Goal: Information Seeking & Learning: Check status

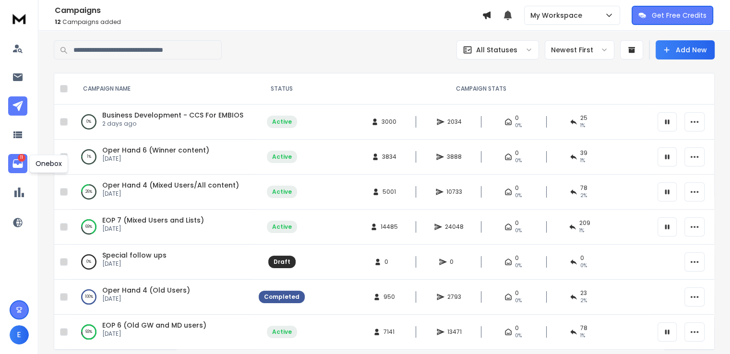
click at [15, 158] on icon at bounding box center [18, 164] width 12 height 12
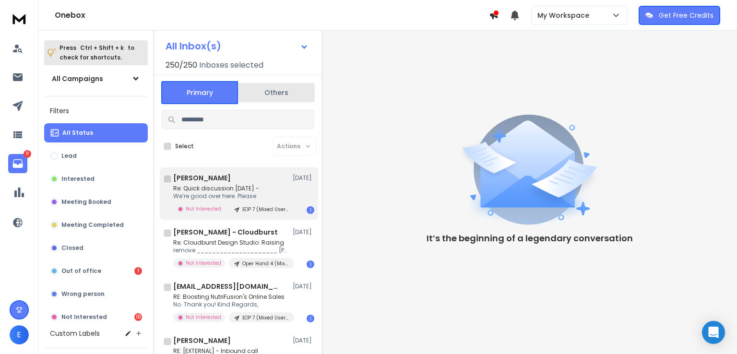
click at [234, 185] on p "Re: Quick discussion [DATE] -" at bounding box center [230, 189] width 115 height 8
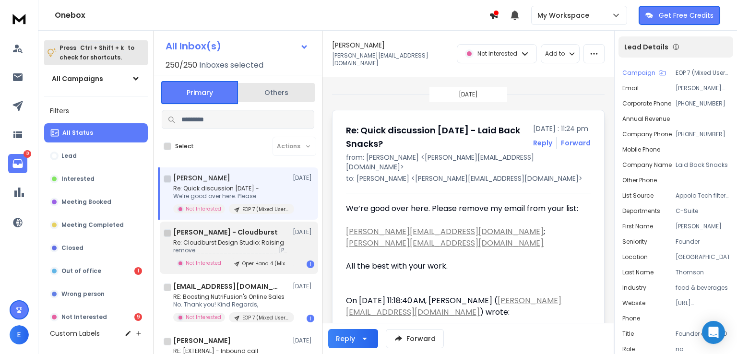
click at [212, 245] on p "Re: Cloudburst Design Studio: Raising" at bounding box center [230, 243] width 115 height 8
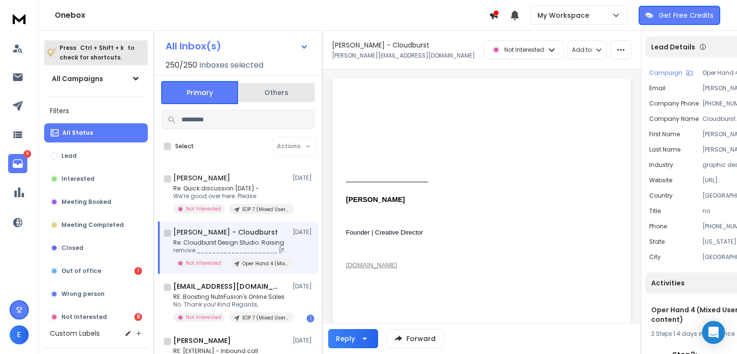
scroll to position [48, 0]
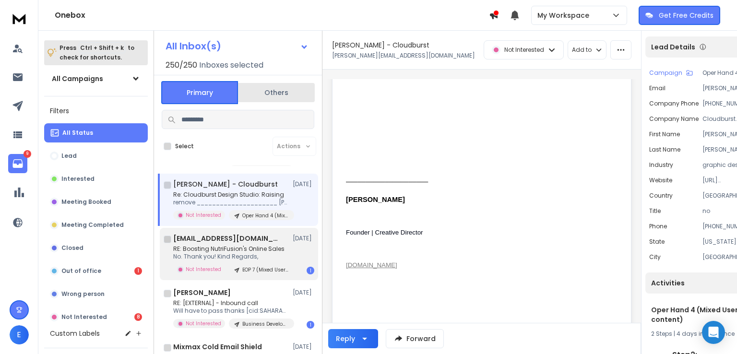
click at [233, 254] on p "No. Thank you! Kind Regards," at bounding box center [230, 257] width 115 height 8
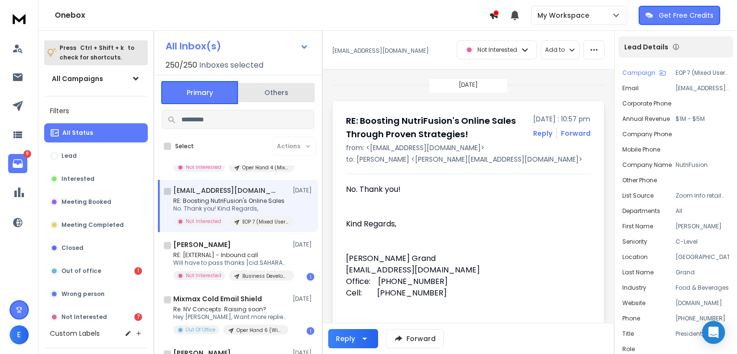
scroll to position [0, 0]
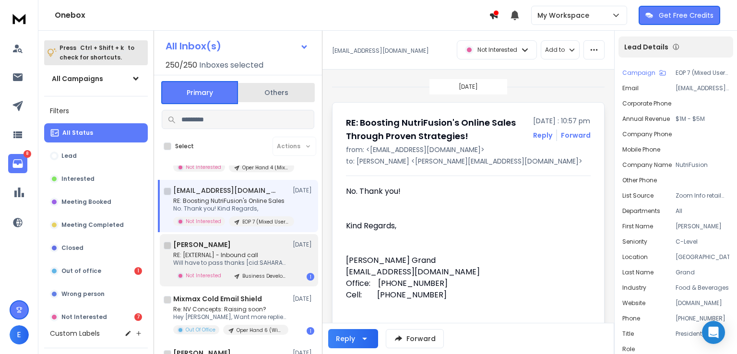
click at [233, 258] on p "RE: [EXTERNAL] - Inbound call" at bounding box center [230, 255] width 115 height 8
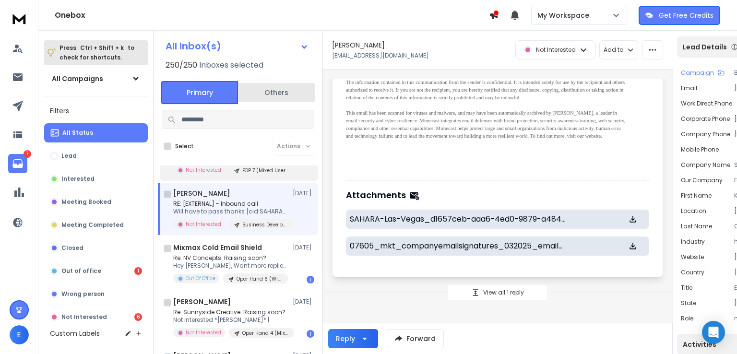
scroll to position [192, 0]
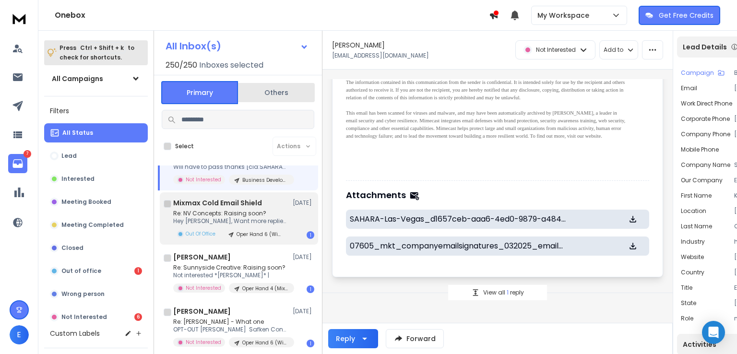
click at [247, 213] on p "Re: NV Concepts: Raising soon?" at bounding box center [230, 214] width 115 height 8
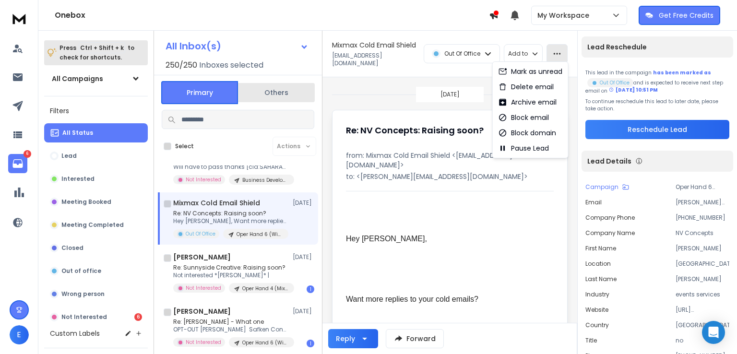
click at [554, 53] on icon "button" at bounding box center [557, 53] width 9 height 9
click at [530, 119] on div "Block email" at bounding box center [523, 118] width 50 height 10
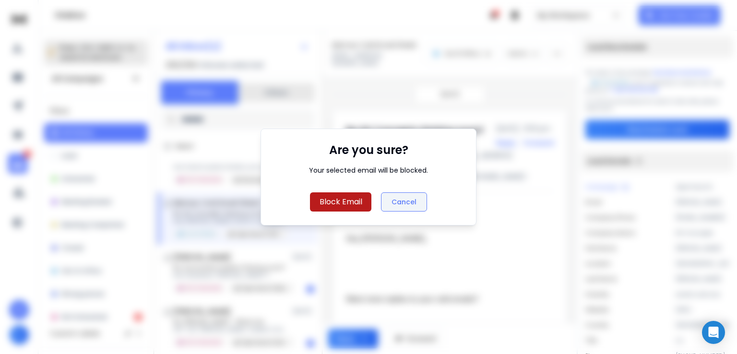
click at [334, 201] on button "Block Email" at bounding box center [340, 201] width 61 height 19
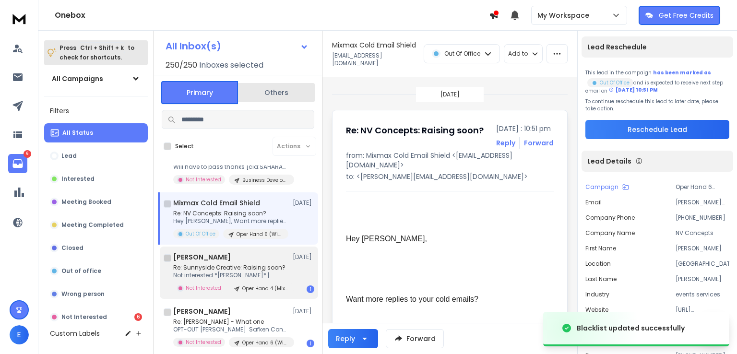
click at [231, 259] on h1 "[PERSON_NAME]" at bounding box center [202, 257] width 58 height 10
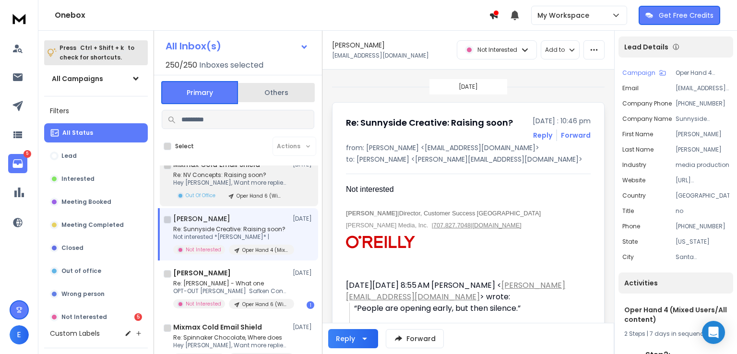
scroll to position [240, 0]
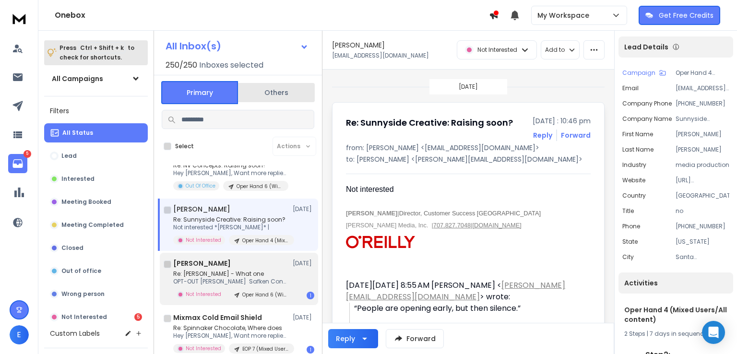
click at [236, 277] on p "Re: [PERSON_NAME] - What one" at bounding box center [230, 274] width 115 height 8
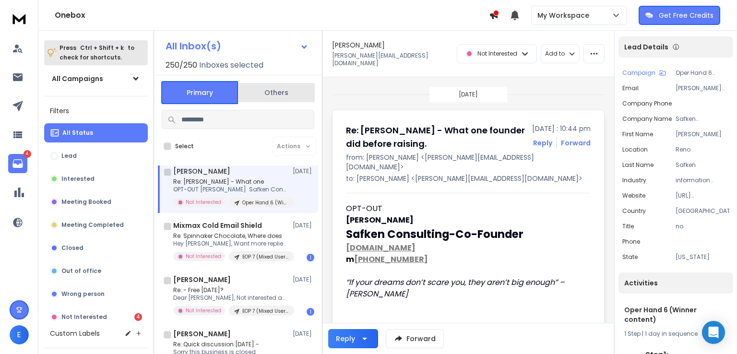
scroll to position [336, 0]
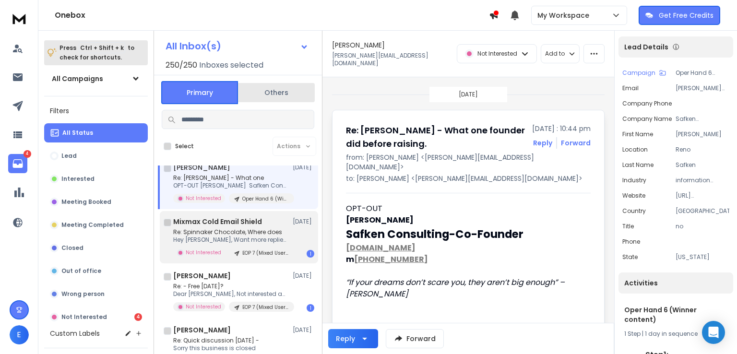
click at [240, 235] on p "Re: Spinnaker Chocolate, Where does" at bounding box center [230, 232] width 115 height 8
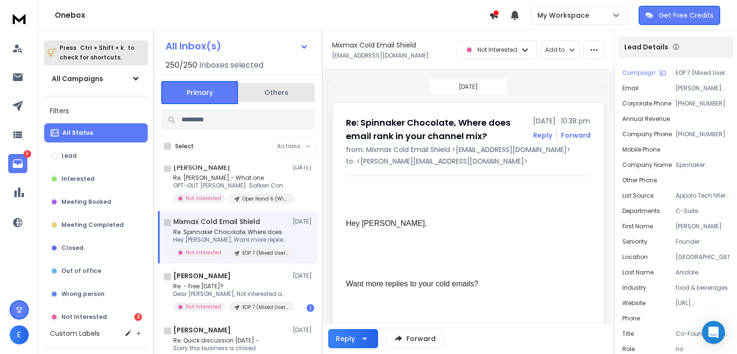
click at [470, 49] on div at bounding box center [469, 50] width 9 height 9
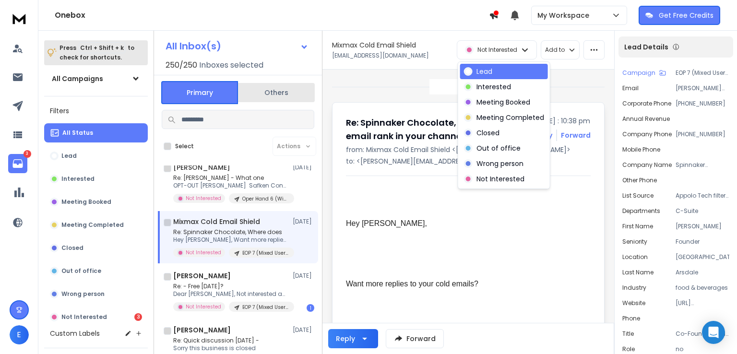
click at [474, 67] on div "Lead" at bounding box center [478, 72] width 28 height 10
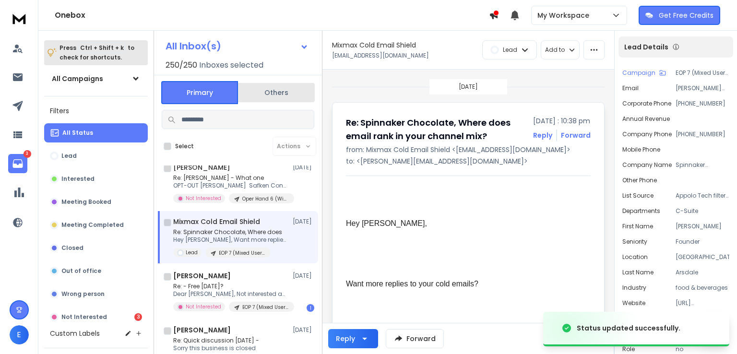
click at [578, 51] on div "Add to" at bounding box center [560, 50] width 38 height 18
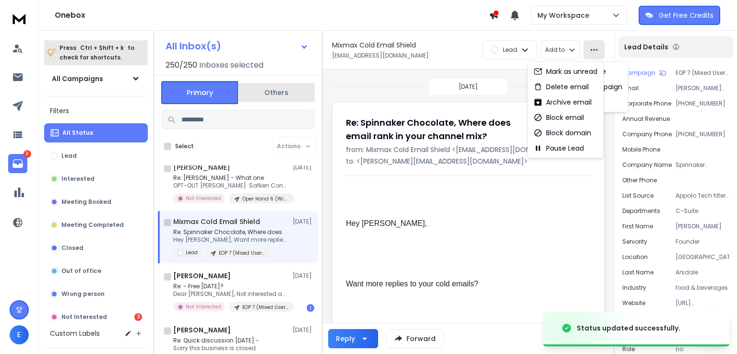
click at [597, 50] on icon "button" at bounding box center [593, 50] width 9 height 9
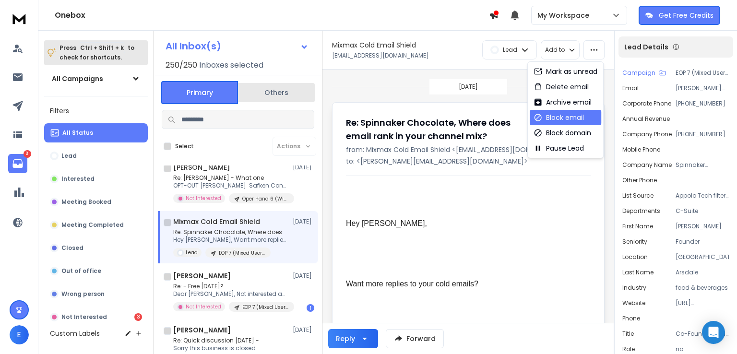
click at [556, 119] on div "Block email" at bounding box center [558, 118] width 50 height 10
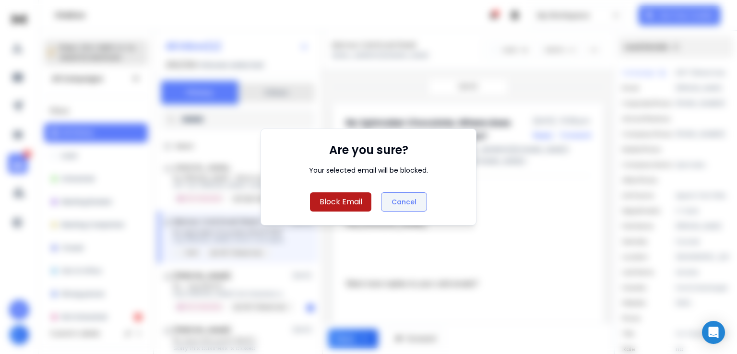
click at [337, 206] on button "Block Email" at bounding box center [340, 201] width 61 height 19
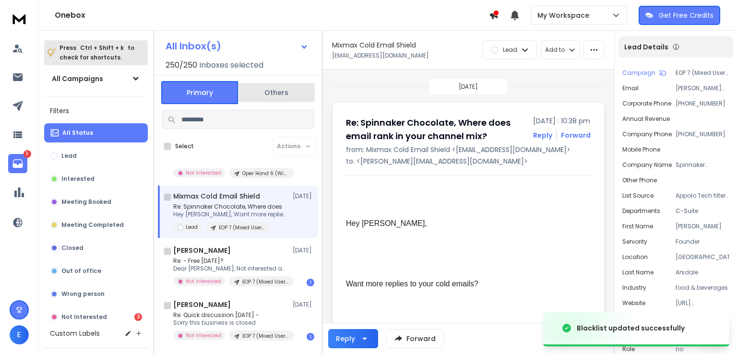
scroll to position [384, 0]
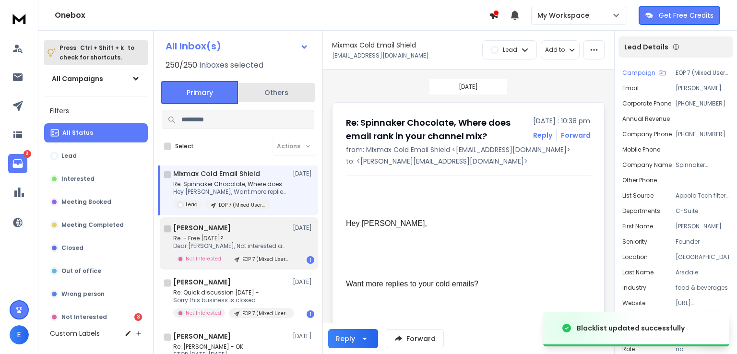
click at [247, 244] on p "Dear [PERSON_NAME], Not interested and" at bounding box center [230, 246] width 115 height 8
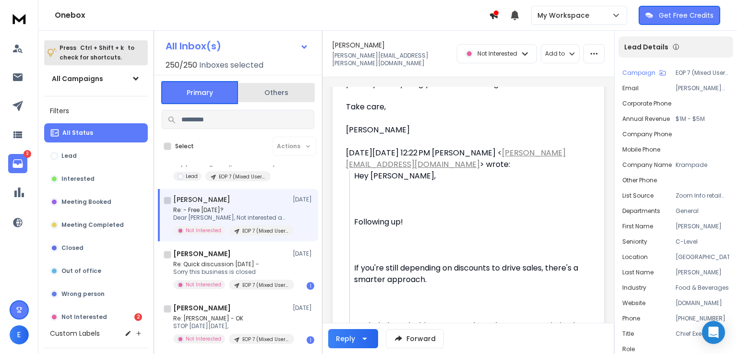
scroll to position [432, 0]
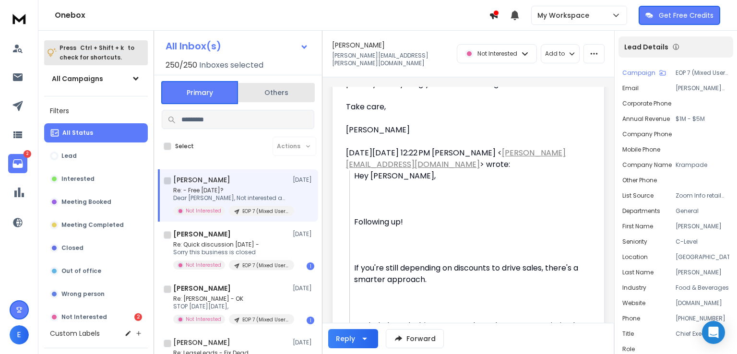
drag, startPoint x: 253, startPoint y: 249, endPoint x: 378, endPoint y: 244, distance: 124.8
click at [253, 249] on p "Sorry this business is closed" at bounding box center [230, 252] width 115 height 8
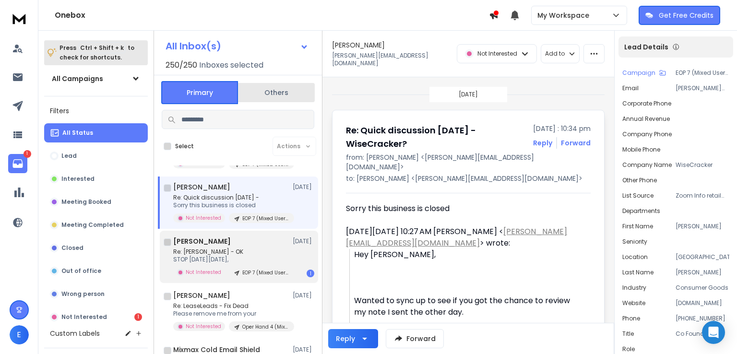
scroll to position [480, 0]
click at [253, 253] on p "Re: [PERSON_NAME] - OK" at bounding box center [230, 251] width 115 height 8
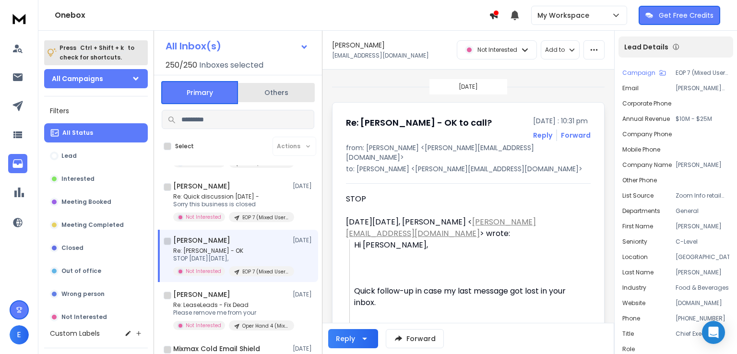
click at [77, 79] on h1 "All Campaigns" at bounding box center [77, 79] width 51 height 10
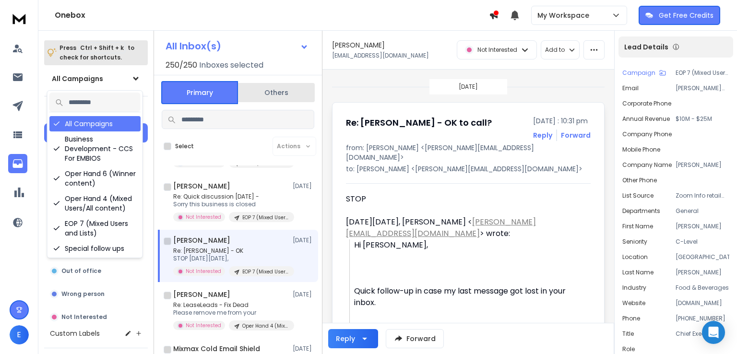
click at [86, 124] on div "All Campaigns" at bounding box center [94, 123] width 91 height 15
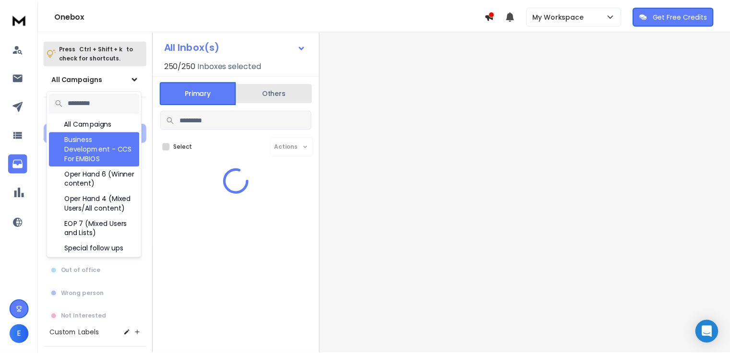
scroll to position [0, 0]
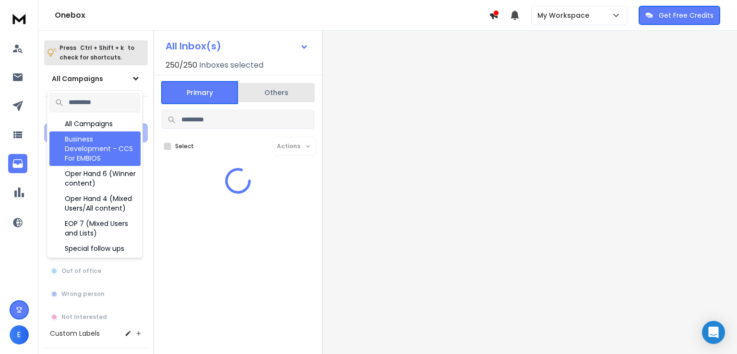
click at [83, 144] on div "Business Development - CCS For EMBIOS" at bounding box center [94, 148] width 91 height 35
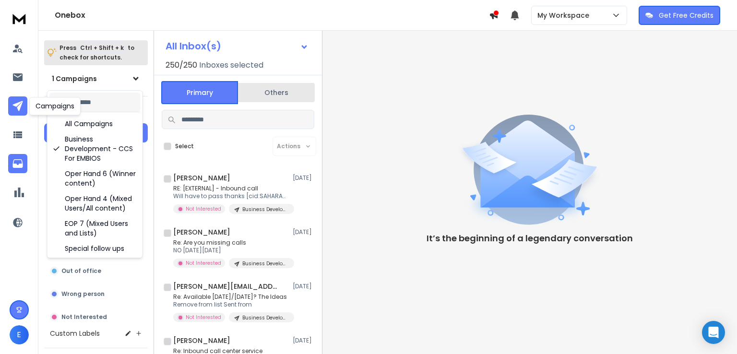
click at [17, 101] on icon at bounding box center [18, 106] width 12 height 12
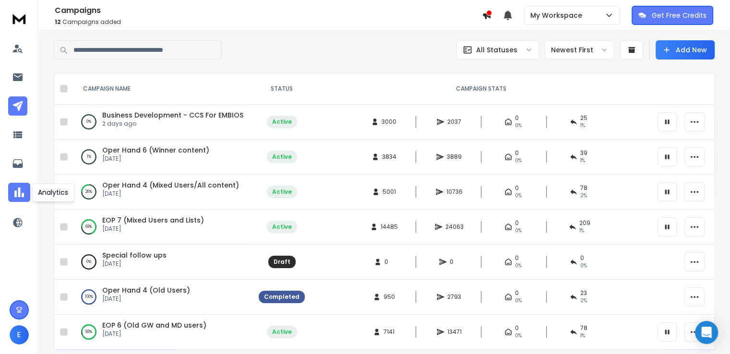
click at [19, 191] on icon at bounding box center [19, 193] width 10 height 10
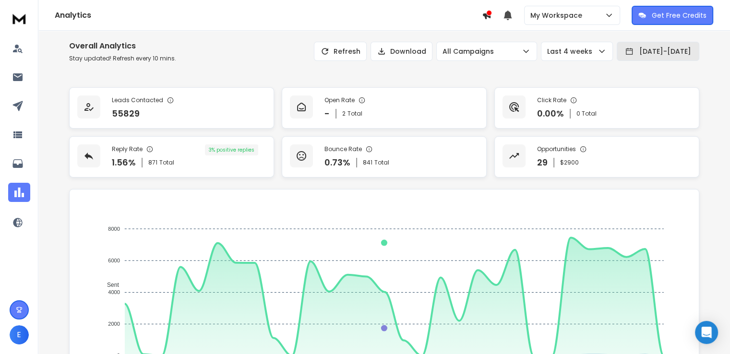
click at [625, 48] on icon "button" at bounding box center [629, 51] width 9 height 9
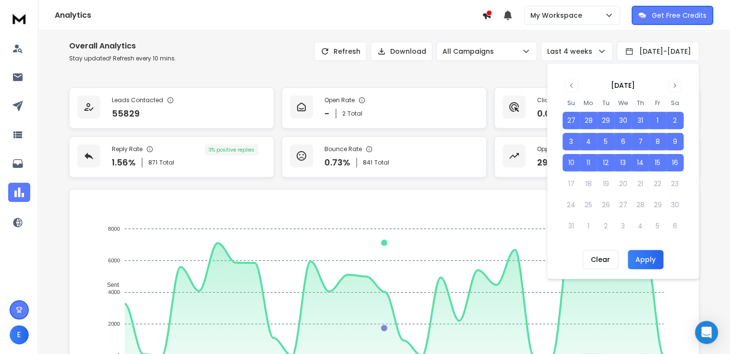
click at [652, 162] on button "15" at bounding box center [656, 162] width 17 height 17
click at [657, 163] on button "15" at bounding box center [656, 162] width 17 height 17
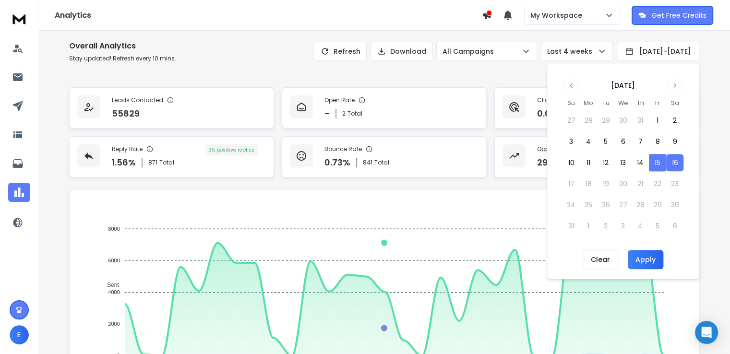
click at [654, 263] on button "Apply" at bounding box center [644, 259] width 35 height 19
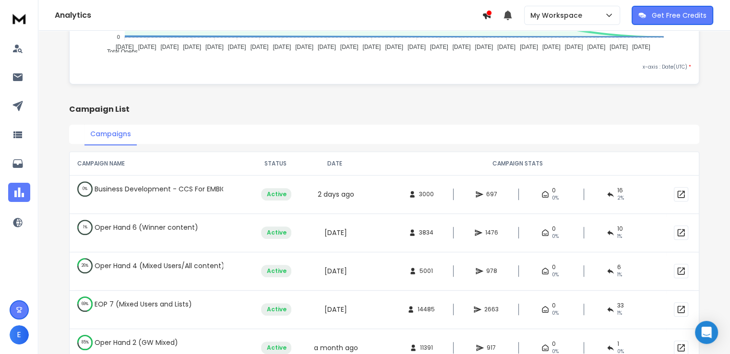
scroll to position [341, 0]
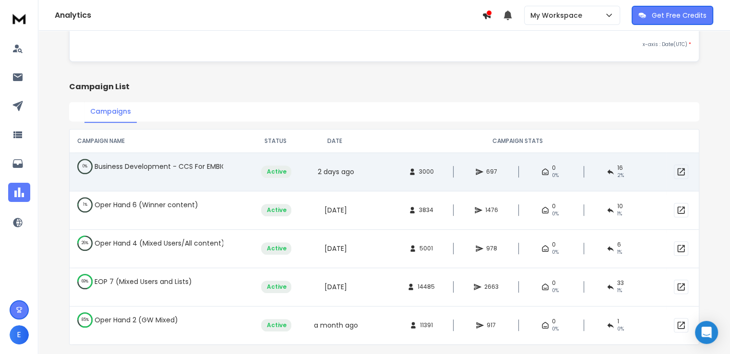
click at [148, 166] on td "0 % Business Development - CCS For EMBIOS" at bounding box center [146, 166] width 153 height 27
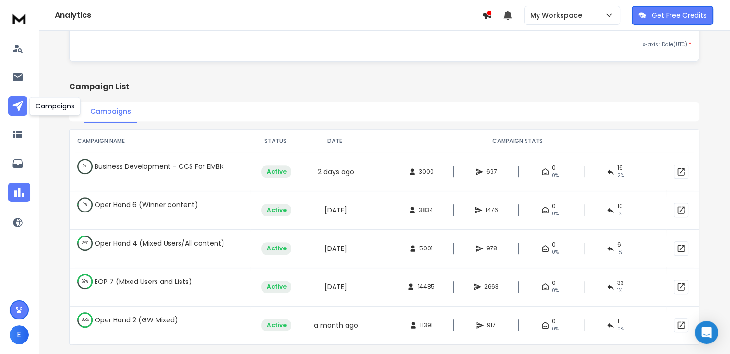
click at [21, 106] on icon at bounding box center [18, 106] width 12 height 12
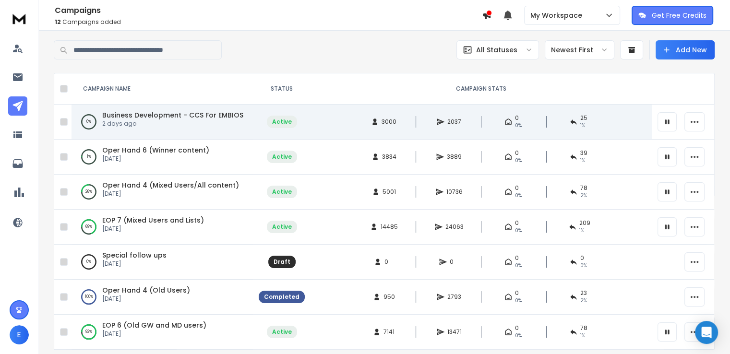
click at [158, 129] on div "Business Development - CCS For EMBIOS 2 days ago" at bounding box center [172, 121] width 141 height 23
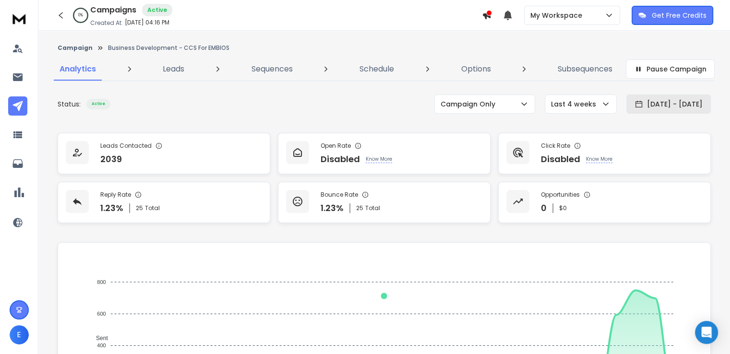
click at [626, 98] on button "18 Jul 2025 - 16 Aug 2025" at bounding box center [668, 103] width 84 height 19
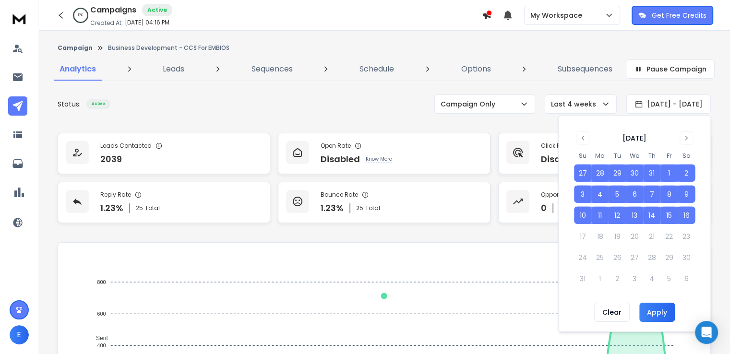
click at [668, 217] on button "15" at bounding box center [668, 215] width 17 height 17
click at [667, 213] on button "15" at bounding box center [668, 215] width 17 height 17
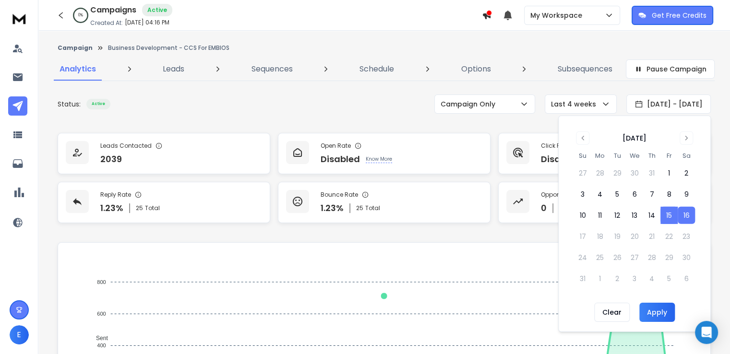
click at [655, 312] on button "Apply" at bounding box center [656, 312] width 35 height 19
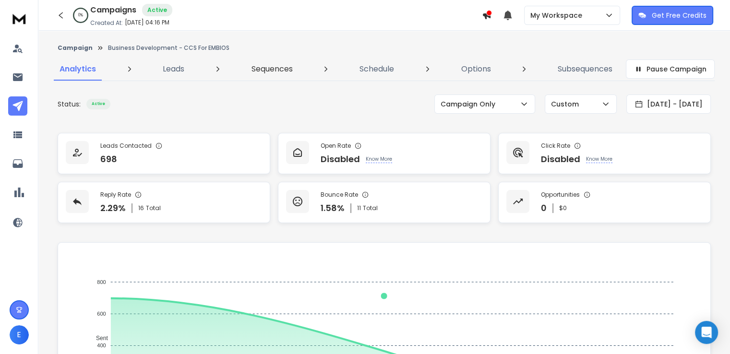
click at [263, 79] on link "Sequences" at bounding box center [272, 69] width 53 height 23
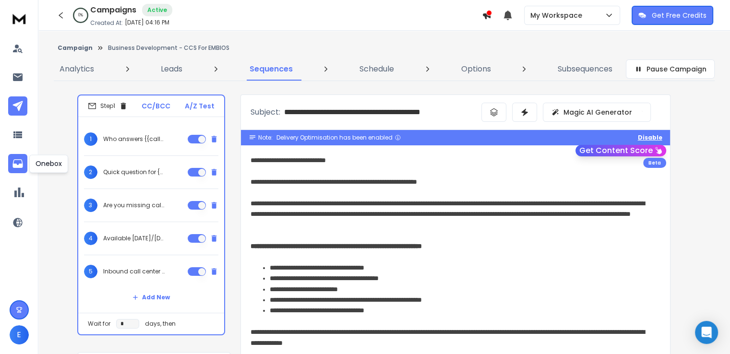
click at [20, 163] on icon at bounding box center [18, 164] width 12 height 12
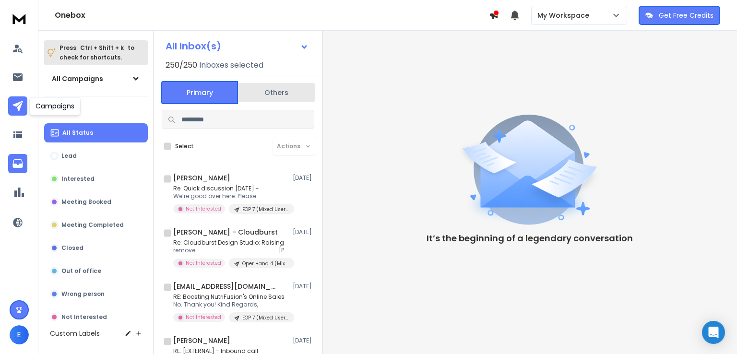
click at [25, 111] on link at bounding box center [17, 105] width 19 height 19
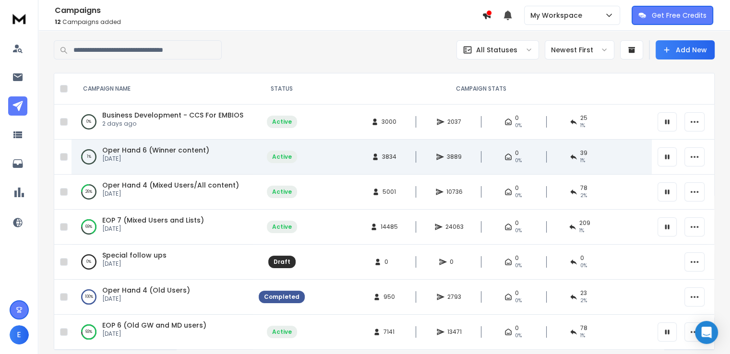
click at [236, 154] on div "1 % Oper Hand 6 (Winner content) 3 days ago" at bounding box center [162, 156] width 162 height 23
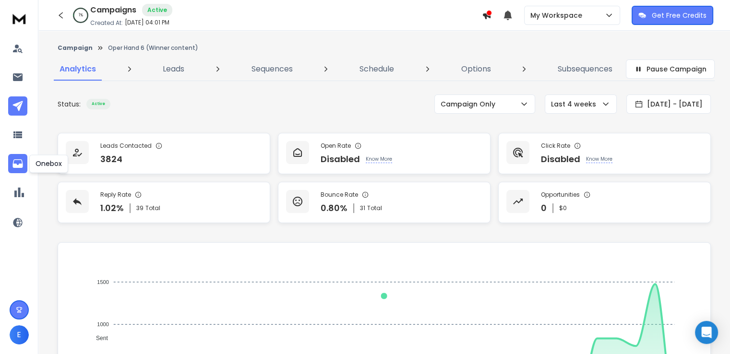
click at [15, 161] on icon at bounding box center [18, 164] width 12 height 12
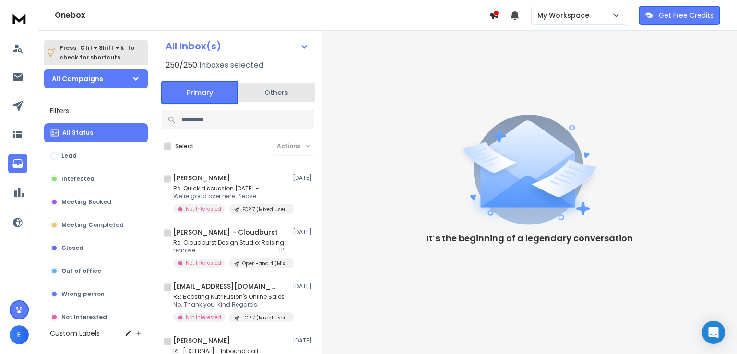
click at [84, 77] on h1 "All Campaigns" at bounding box center [77, 79] width 51 height 10
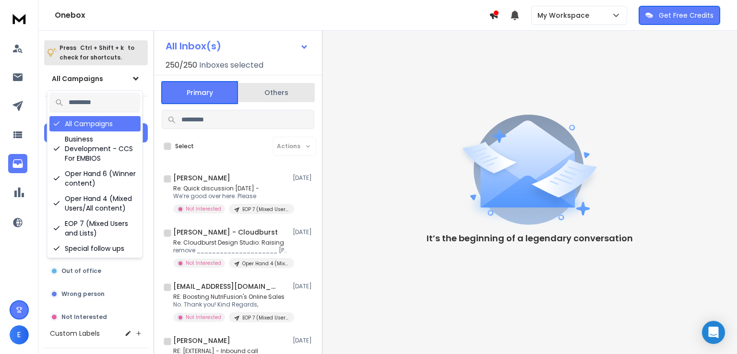
click at [90, 126] on div "All Campaigns" at bounding box center [94, 123] width 91 height 15
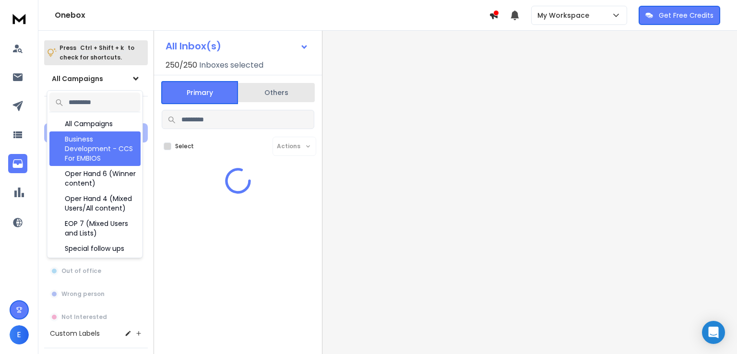
click at [90, 146] on div "Business Development - CCS For EMBIOS" at bounding box center [94, 148] width 91 height 35
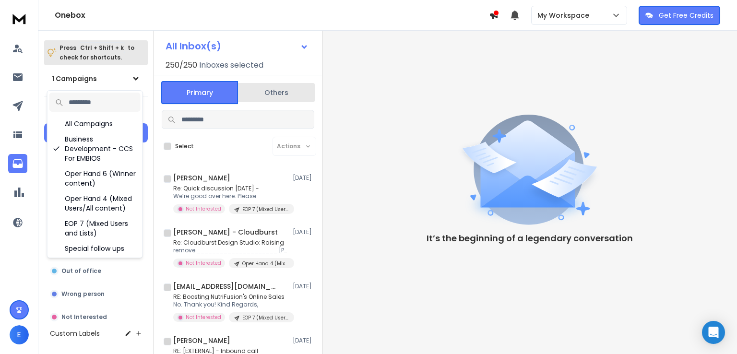
click at [353, 155] on div "It’s the beginning of a legendary conversation" at bounding box center [529, 181] width 414 height 301
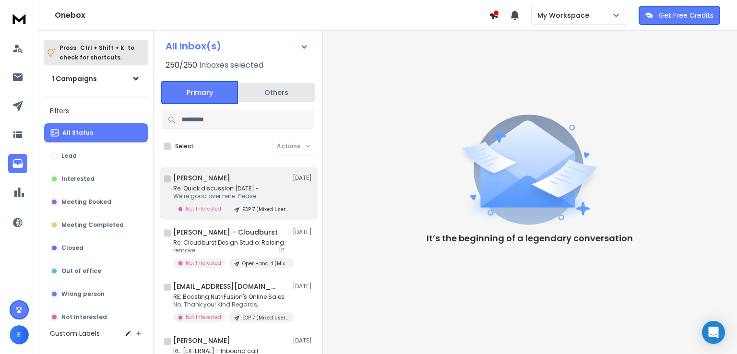
click at [212, 197] on p "We’re good over here. Please" at bounding box center [230, 196] width 115 height 8
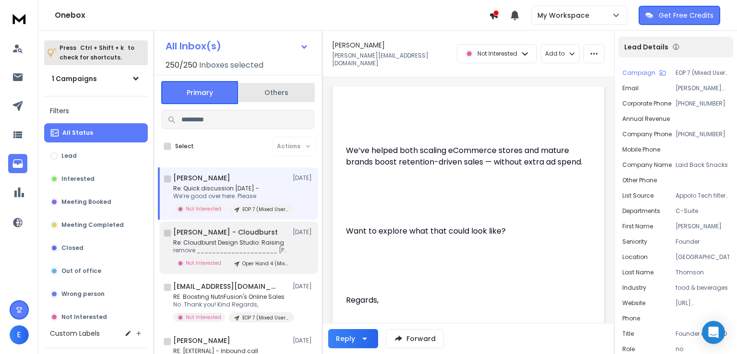
scroll to position [480, 0]
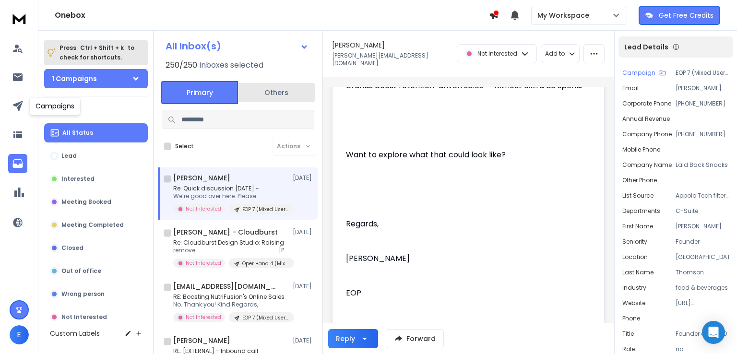
click at [69, 83] on button "1 Campaigns" at bounding box center [96, 78] width 104 height 19
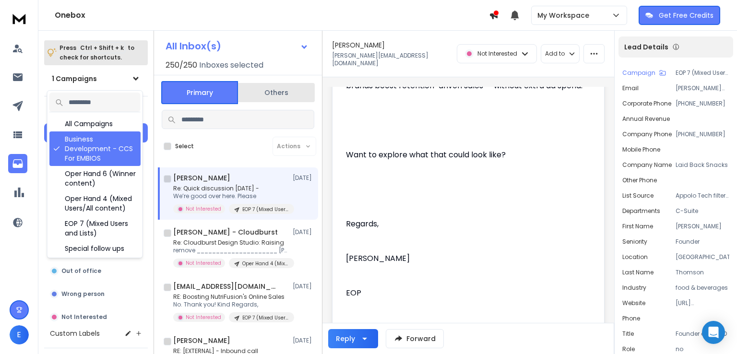
click at [83, 148] on div "Business Development - CCS For EMBIOS" at bounding box center [94, 148] width 91 height 35
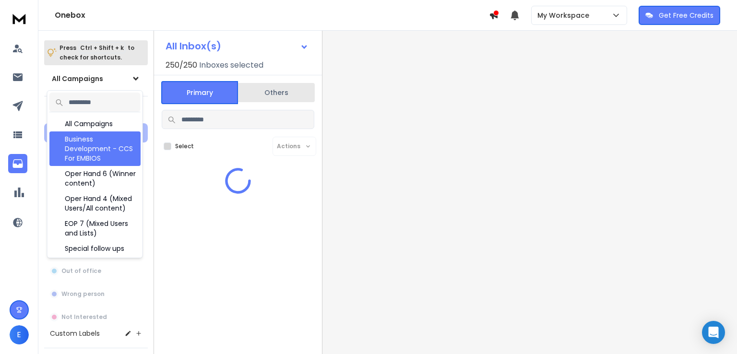
scroll to position [0, 0]
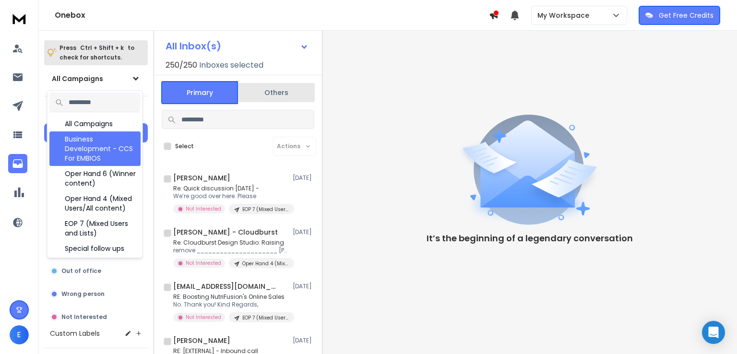
click at [83, 148] on div "Business Development - CCS For EMBIOS" at bounding box center [94, 148] width 91 height 35
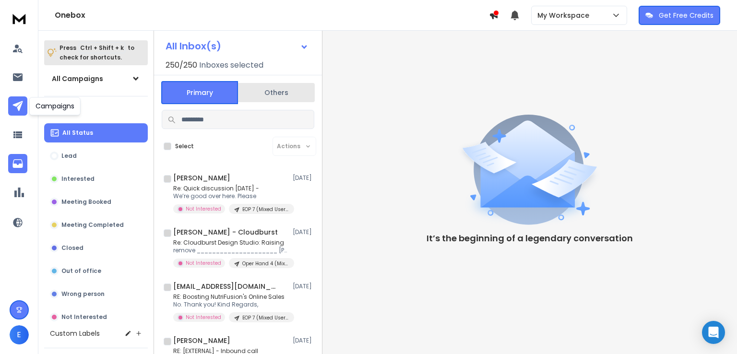
click at [19, 105] on icon at bounding box center [18, 106] width 12 height 12
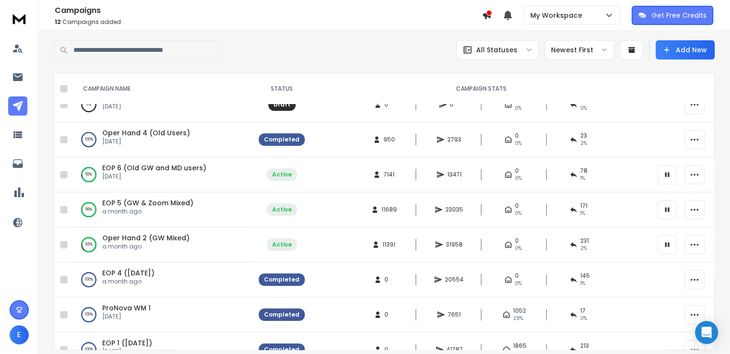
scroll to position [181, 0]
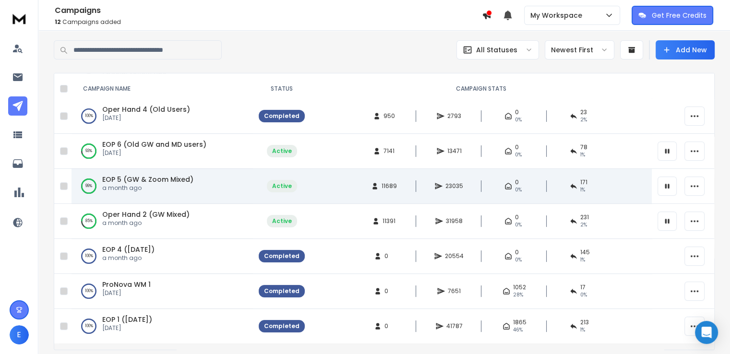
click at [136, 181] on span "EOP 5 (GW & Zoom Mixed)" at bounding box center [147, 180] width 91 height 10
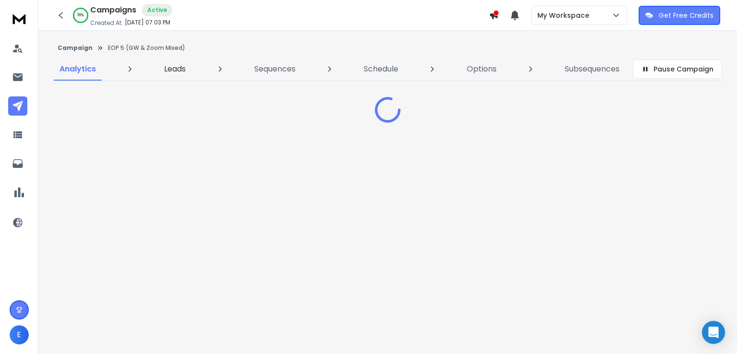
click at [184, 58] on link "Leads" at bounding box center [174, 69] width 33 height 23
click at [175, 75] on link "Leads" at bounding box center [174, 69] width 33 height 23
click at [19, 107] on icon at bounding box center [17, 106] width 10 height 10
